Goal: Find contact information: Find contact information

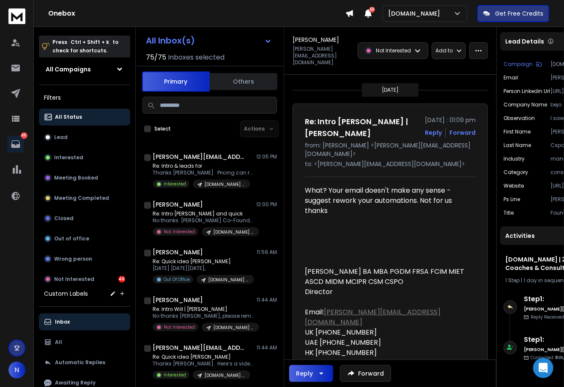
scroll to position [317, 0]
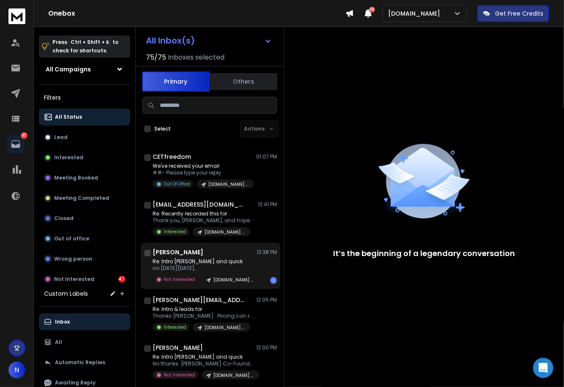
click at [258, 273] on div "Re: Intro Michelle and quick no On Mon, Aug 11, Not Interested Imaginate.io | 2…" at bounding box center [215, 271] width 124 height 26
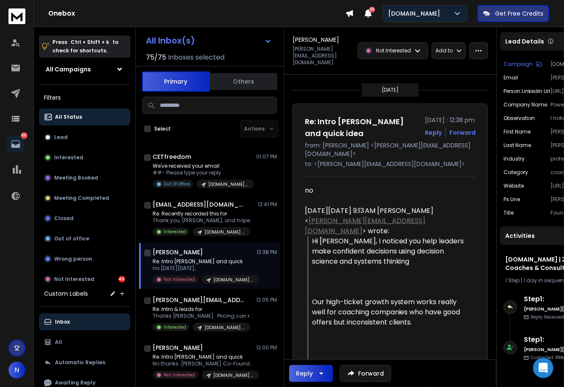
click at [450, 12] on div "Imaginate.io" at bounding box center [425, 13] width 74 height 8
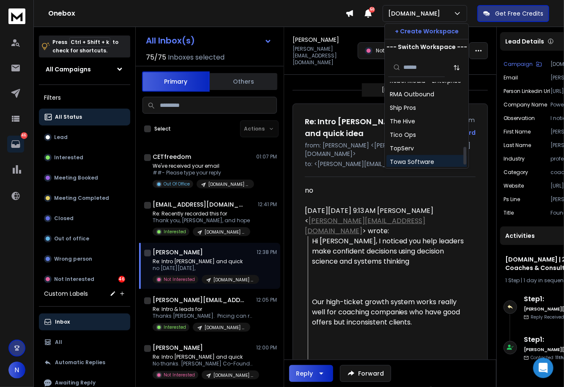
scroll to position [212, 0]
click at [413, 160] on div "RMA Outbound" at bounding box center [412, 163] width 44 height 8
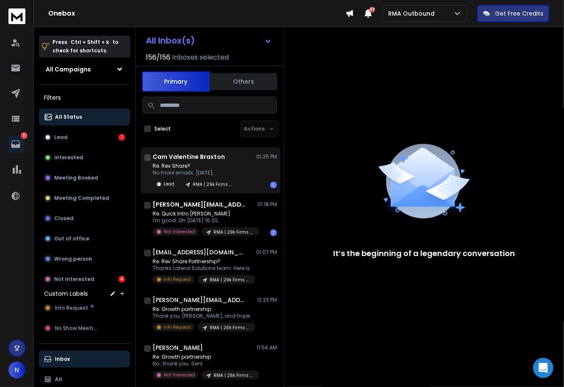
click at [245, 176] on div "Re: Rev Share? No more emails. [DATE], Lead RMA | 29k Firms (General Team Info)…" at bounding box center [215, 176] width 124 height 26
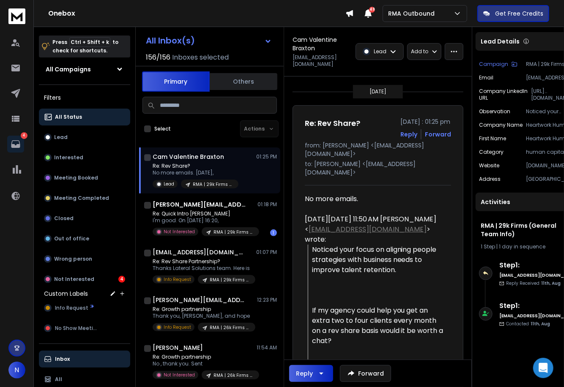
click at [403, 44] on div "Lead" at bounding box center [379, 52] width 47 height 16
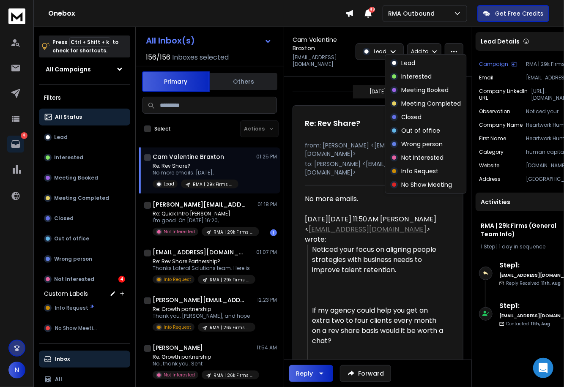
click at [338, 89] on div "Today Re: Rev Share? 11 August 2025 : 01:25 pm Reply Forward from: Cam Valentin…" at bounding box center [378, 347] width 188 height 524
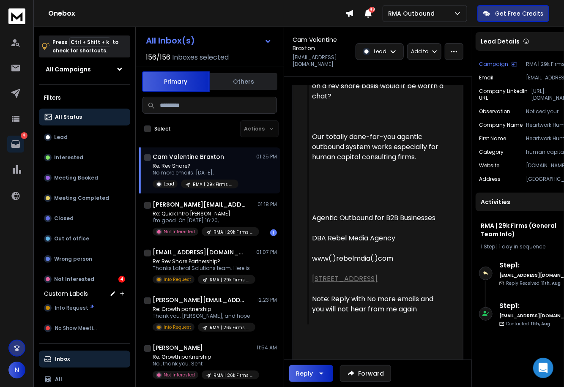
scroll to position [8, 0]
click at [397, 374] on p "View all 1 reply" at bounding box center [383, 377] width 36 height 7
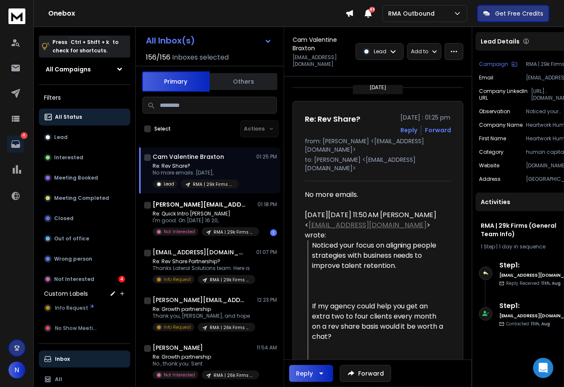
scroll to position [0, 0]
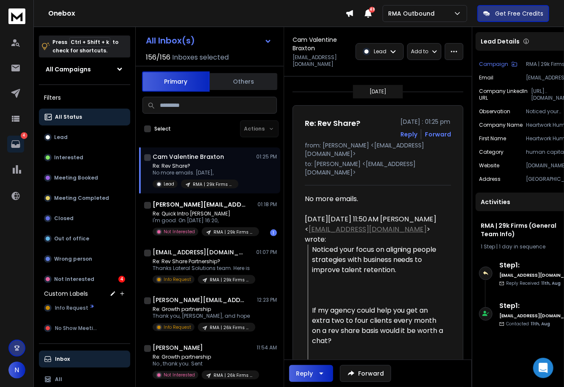
click at [403, 44] on div "Lead" at bounding box center [379, 52] width 47 height 16
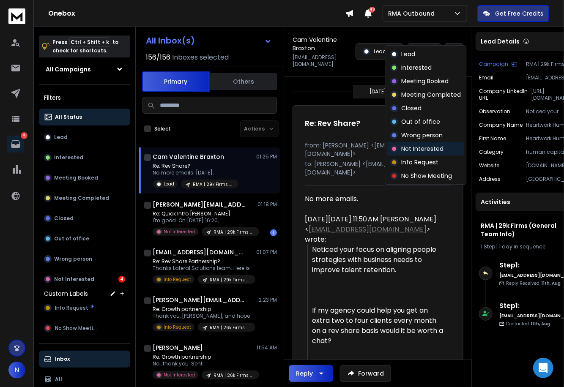
click at [417, 143] on div "Not Interested" at bounding box center [425, 149] width 77 height 14
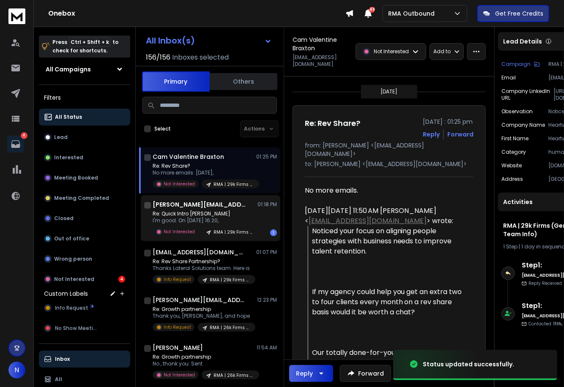
click at [271, 212] on div "Re: Quick Intro Dean I'm good. On 2025-08-11 16:20, Not Interested RMA | 29k Fi…" at bounding box center [215, 224] width 124 height 26
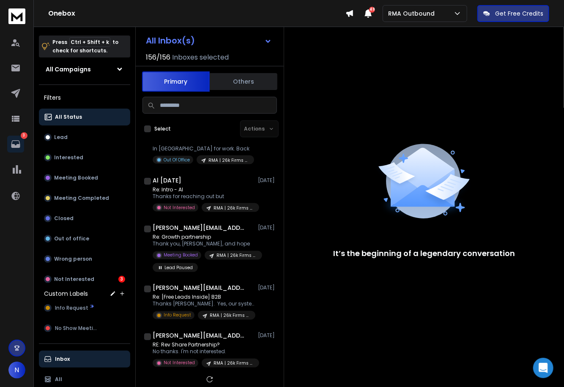
scroll to position [2176, 0]
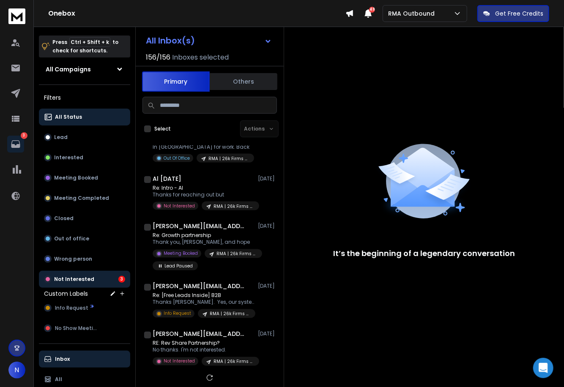
click at [103, 278] on button "Not Interested 3" at bounding box center [84, 279] width 91 height 17
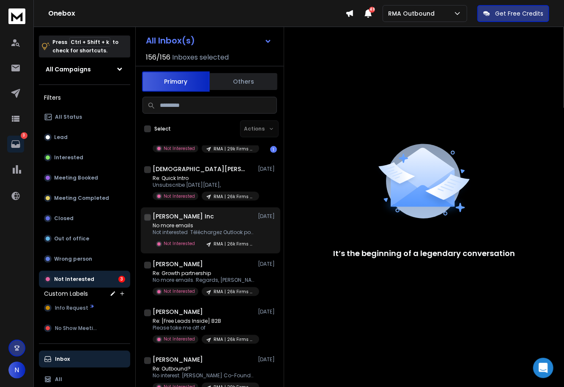
scroll to position [7954, 0]
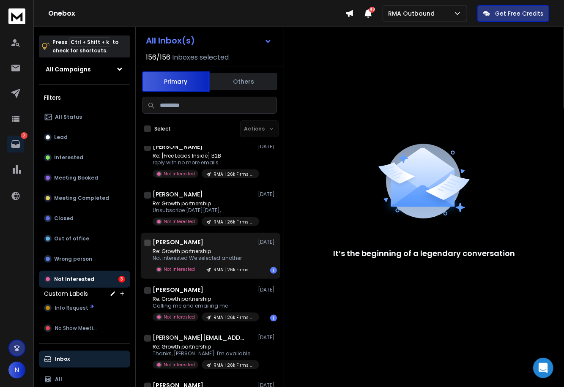
click at [260, 254] on div "Re: Growth partnership Not interested We selected another Not Interested RMA | …" at bounding box center [215, 261] width 124 height 26
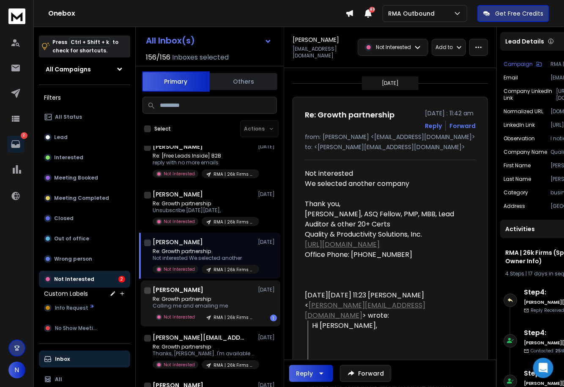
click at [269, 287] on p "25 Jul" at bounding box center [267, 290] width 19 height 7
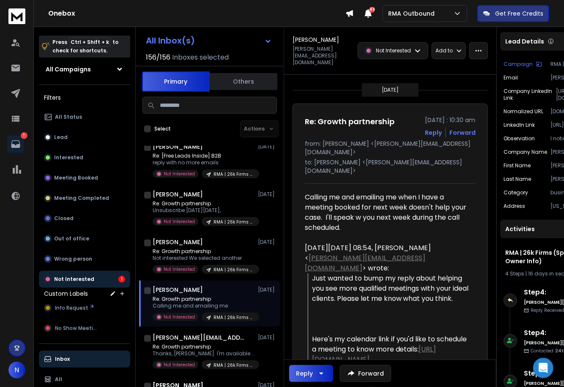
click at [363, 140] on p "from: Peter Zaudtke <pete@solemglobal.com>" at bounding box center [390, 148] width 171 height 17
click at [369, 140] on p "from: Peter Zaudtke <pete@solemglobal.com>" at bounding box center [390, 148] width 171 height 17
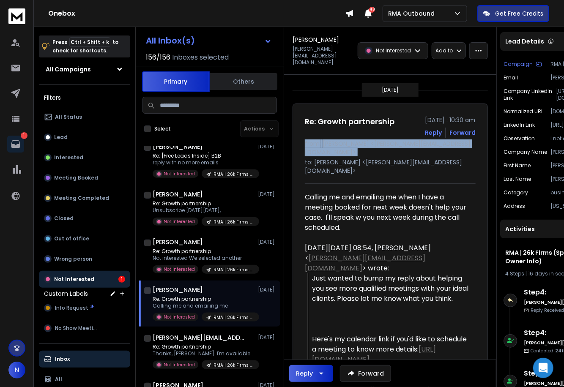
click at [369, 140] on p "from: Peter Zaudtke <pete@solemglobal.com>" at bounding box center [390, 148] width 171 height 17
drag, startPoint x: 369, startPoint y: 129, endPoint x: 392, endPoint y: 128, distance: 22.4
click at [392, 140] on p "from: Peter Zaudtke <pete@solemglobal.com>" at bounding box center [390, 148] width 171 height 17
drag, startPoint x: 367, startPoint y: 128, endPoint x: 437, endPoint y: 130, distance: 70.2
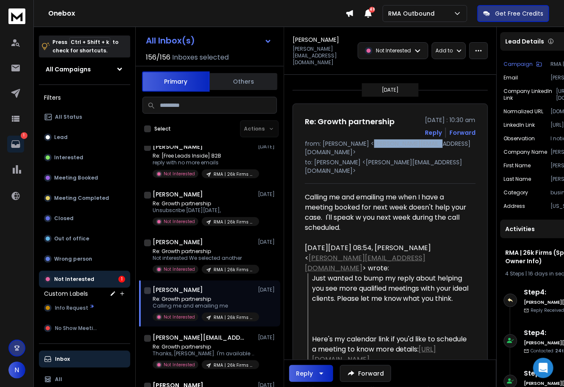
click at [437, 140] on p "from: Peter Zaudtke <pete@solemglobal.com>" at bounding box center [390, 148] width 171 height 17
copy p "pete@solemglobal.com"
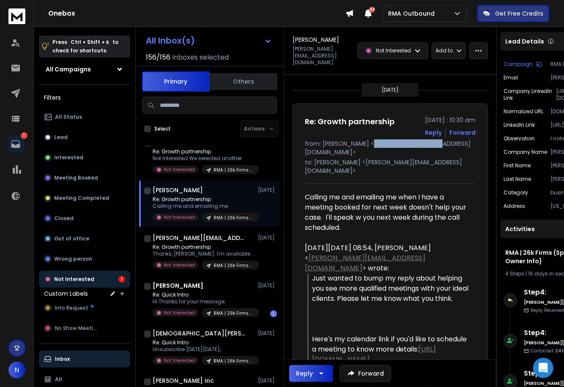
scroll to position [8060, 0]
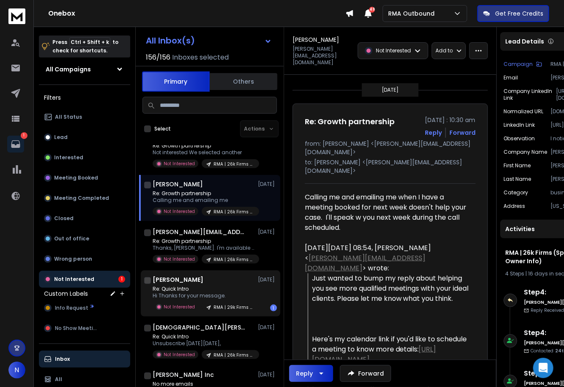
click at [252, 276] on div "Serena Dolby 25 Jul" at bounding box center [215, 280] width 124 height 8
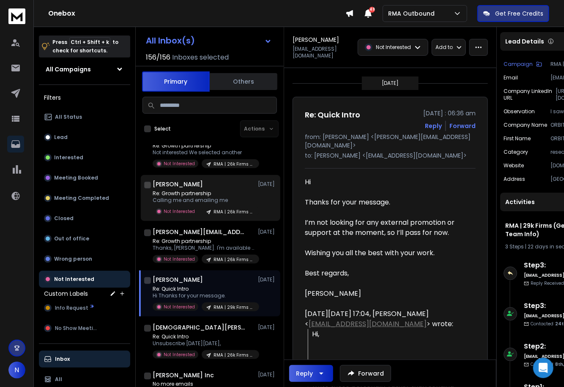
click at [244, 197] on p "Calling me and emailing me" at bounding box center [203, 200] width 101 height 7
